Goal: Find specific page/section: Find specific page/section

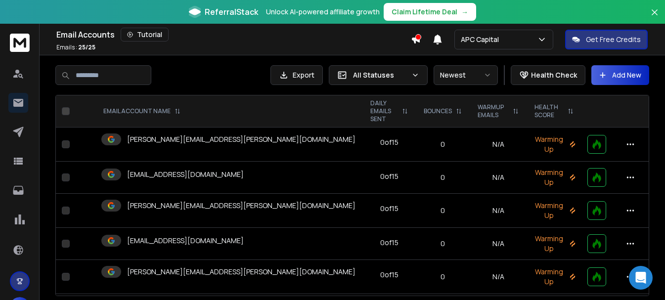
click at [651, 9] on icon "Close banner" at bounding box center [654, 12] width 9 height 9
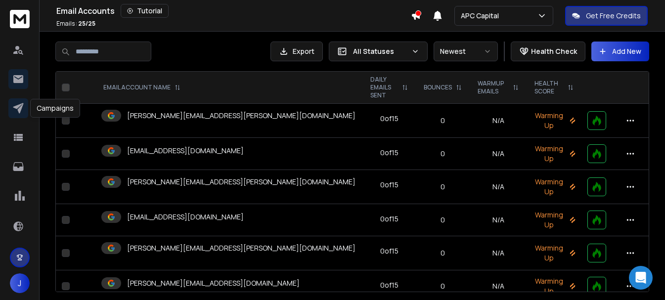
click at [24, 111] on icon at bounding box center [18, 108] width 12 height 12
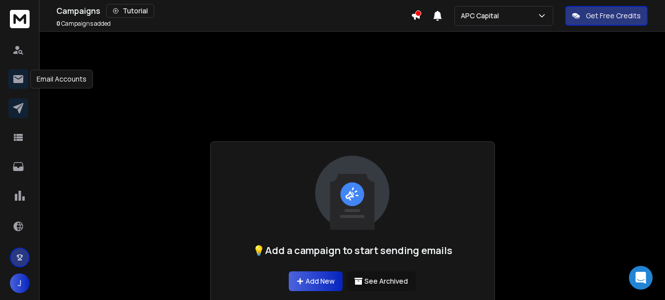
click at [16, 81] on icon at bounding box center [18, 79] width 10 height 8
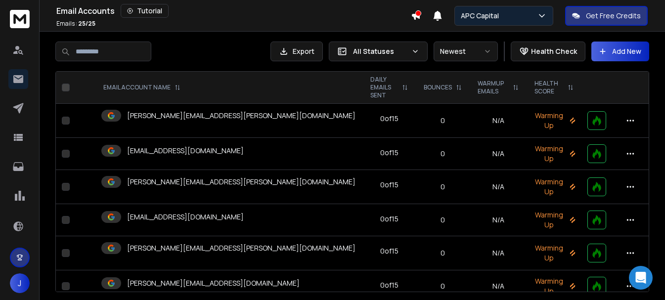
click at [503, 11] on p "APC Capital" at bounding box center [482, 16] width 42 height 10
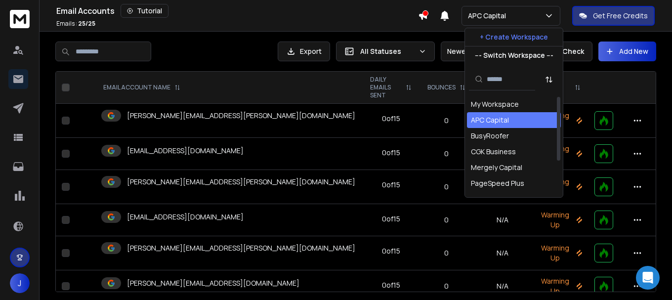
drag, startPoint x: 559, startPoint y: 116, endPoint x: 546, endPoint y: 78, distance: 40.6
click at [557, 97] on div at bounding box center [558, 129] width 3 height 64
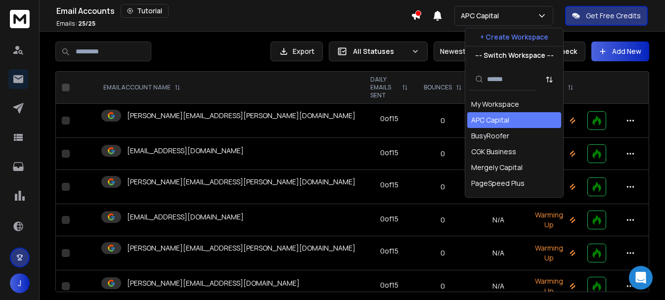
click at [301, 24] on div "Emails : 25 / 25" at bounding box center [233, 24] width 354 height 8
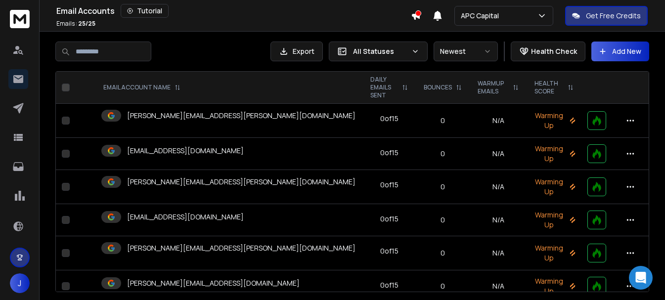
click at [266, 23] on div "Emails : 25 / 25" at bounding box center [233, 24] width 354 height 8
